Goal: Task Accomplishment & Management: Manage account settings

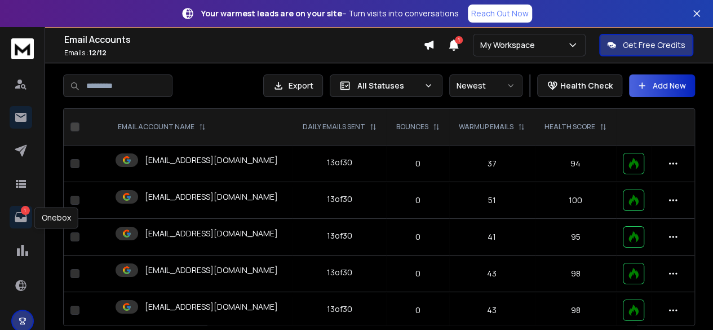
click at [19, 216] on icon at bounding box center [21, 217] width 14 height 14
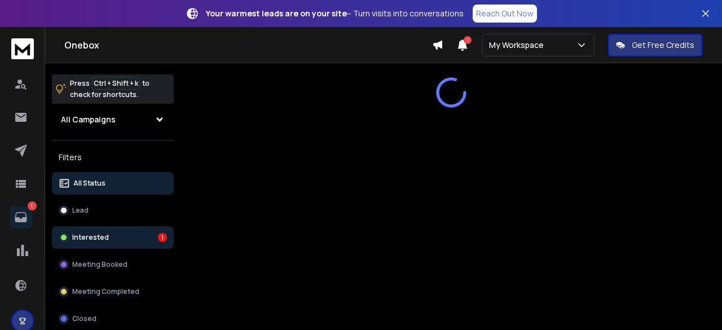
click at [114, 243] on button "Interested 1" at bounding box center [113, 237] width 122 height 23
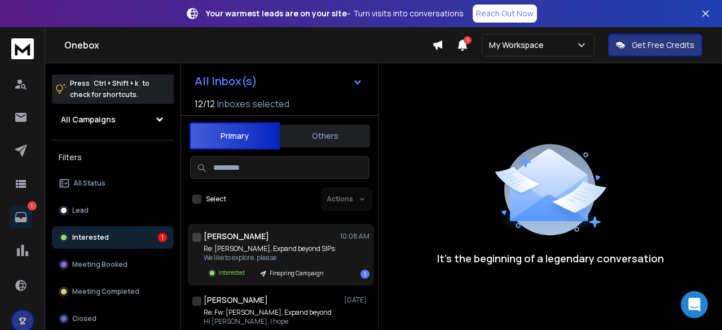
click at [272, 253] on div "Re: [PERSON_NAME], Expand beyond SIPs: We like to explore, please Interested Fi…" at bounding box center [270, 261] width 132 height 34
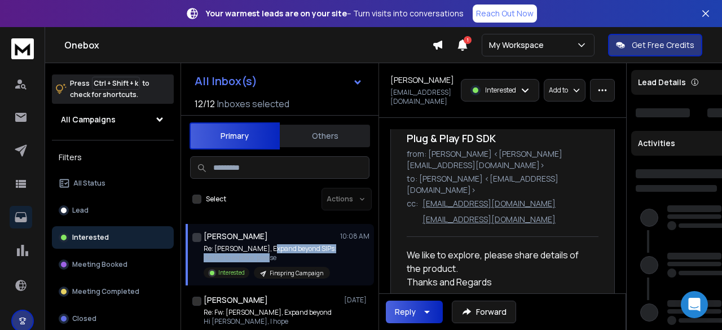
scroll to position [56, 0]
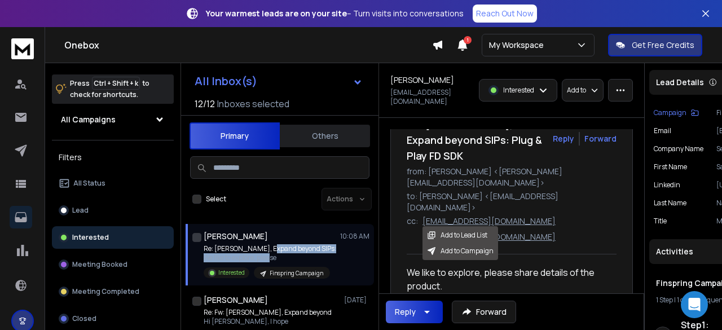
drag, startPoint x: 568, startPoint y: 175, endPoint x: 485, endPoint y: 174, distance: 83.4
click at [485, 215] on div "[EMAIL_ADDRESS][DOMAIN_NAME] Add to Lead List Add to Campaign [EMAIL_ADDRESS][D…" at bounding box center [519, 228] width 194 height 27
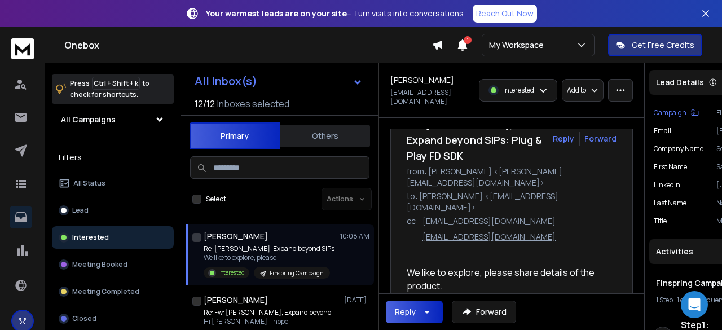
drag, startPoint x: 454, startPoint y: 238, endPoint x: 451, endPoint y: 230, distance: 8.6
click at [109, 234] on button "Interested" at bounding box center [113, 237] width 122 height 23
